Goal: Task Accomplishment & Management: Manage account settings

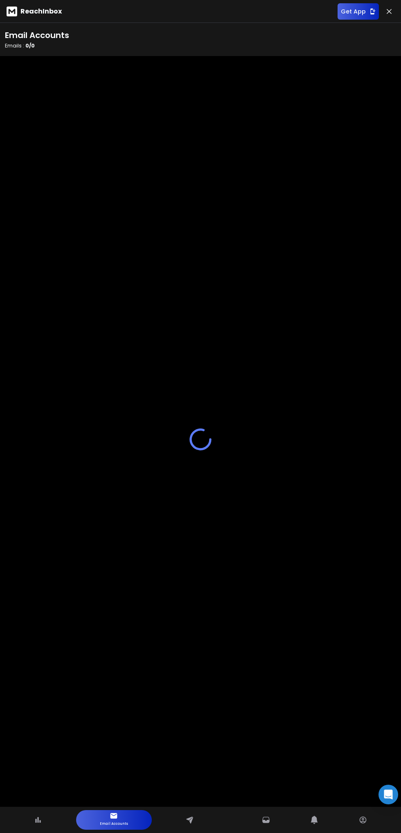
click at [282, 819] on div at bounding box center [266, 820] width 76 height 20
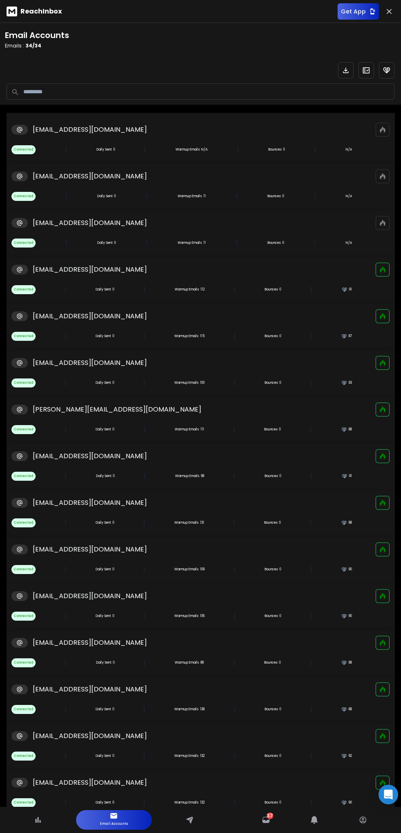
click at [267, 819] on icon at bounding box center [266, 820] width 8 height 8
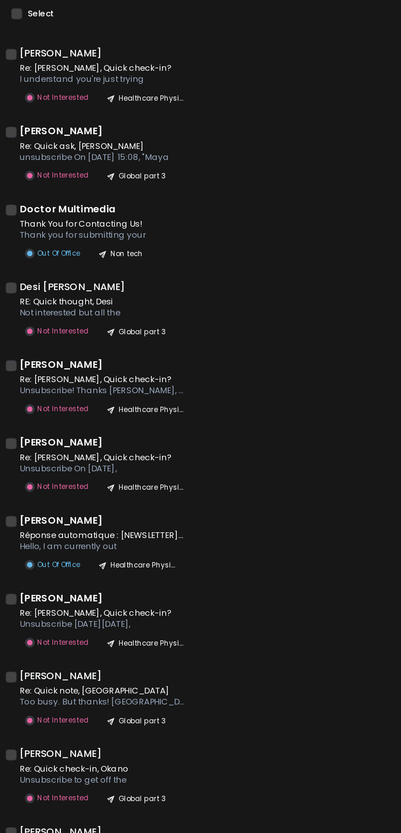
scroll to position [502, 0]
